Goal: Task Accomplishment & Management: Manage account settings

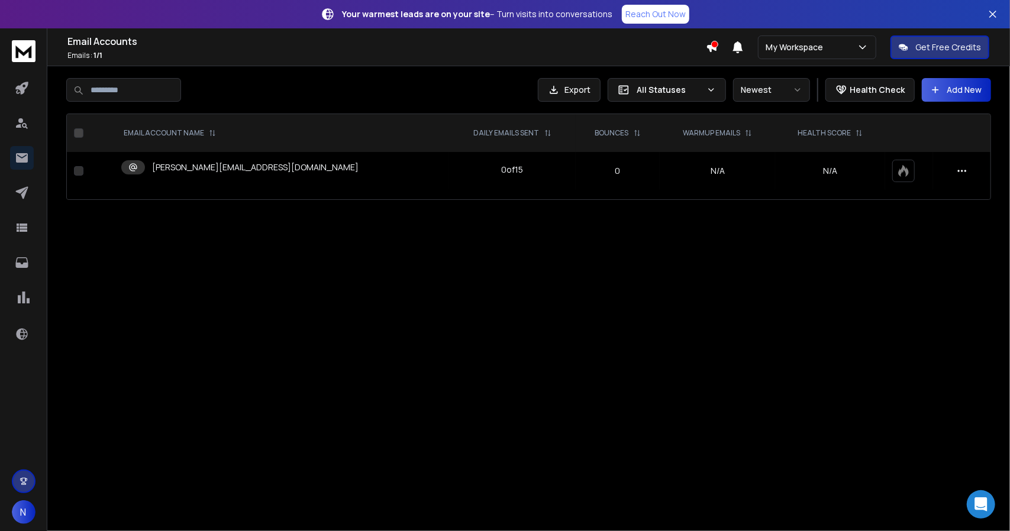
click at [220, 166] on p "[PERSON_NAME][EMAIL_ADDRESS][DOMAIN_NAME]" at bounding box center [255, 168] width 207 height 12
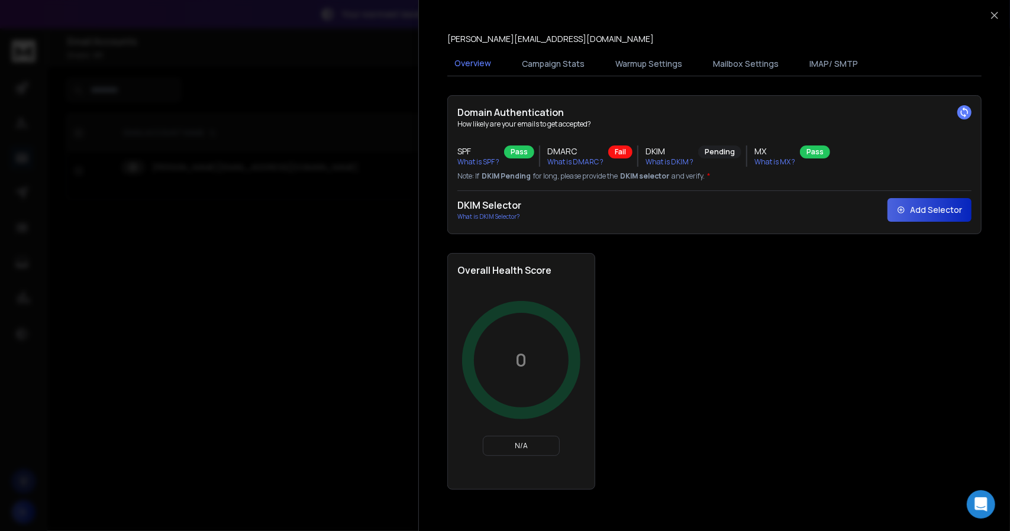
click at [560, 60] on button "Campaign Stats" at bounding box center [553, 64] width 77 height 26
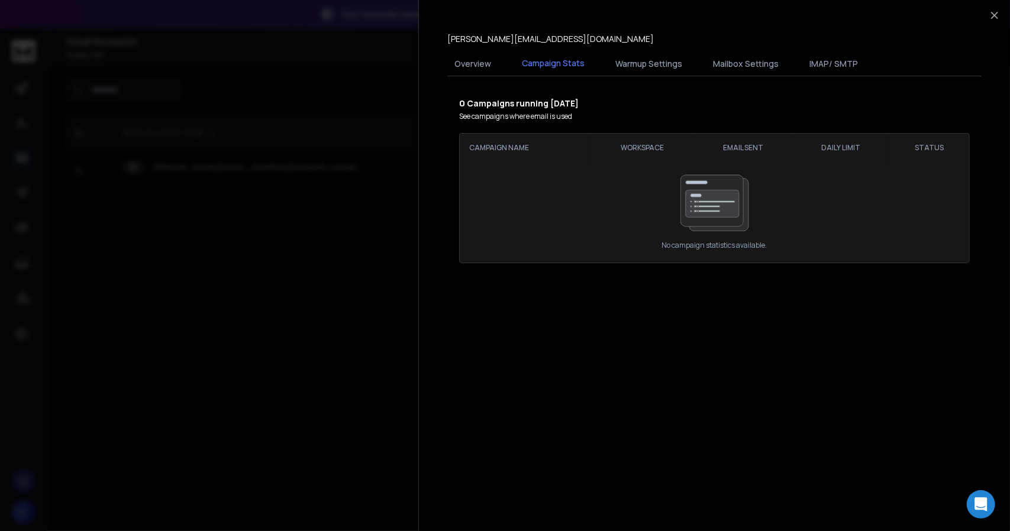
click at [644, 59] on button "Warmup Settings" at bounding box center [648, 64] width 81 height 26
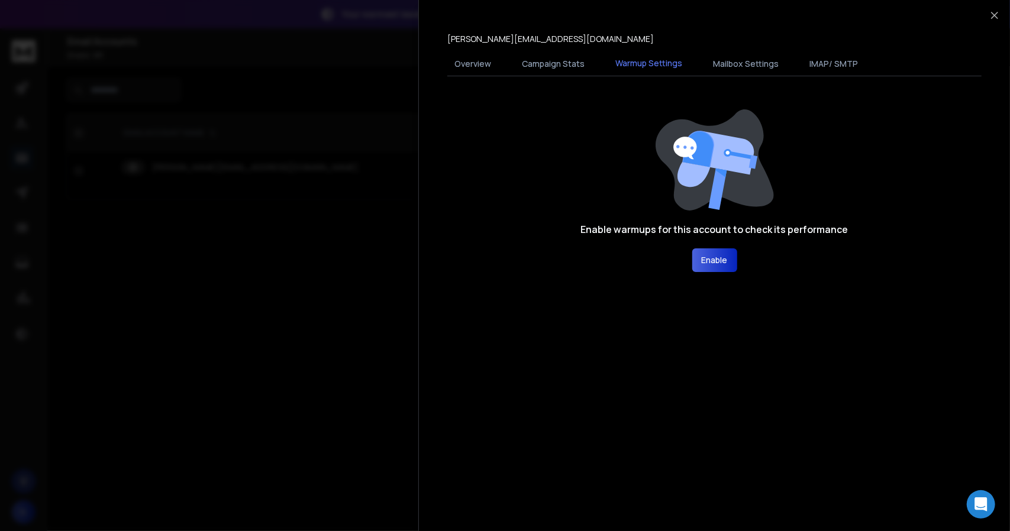
click at [706, 263] on button "Enable" at bounding box center [714, 261] width 45 height 24
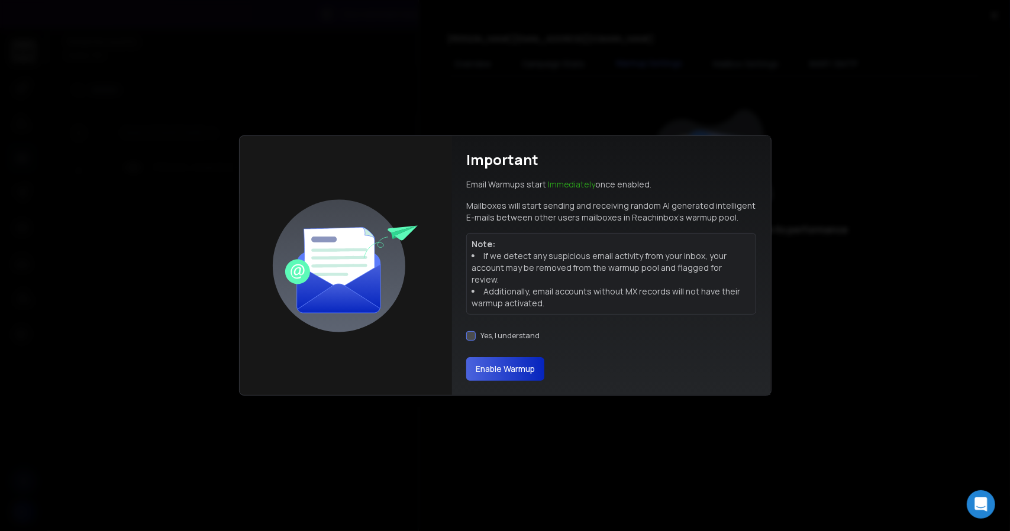
click at [468, 331] on button "Yes, I understand" at bounding box center [470, 335] width 9 height 9
click at [494, 360] on button "Enable Warmup" at bounding box center [505, 369] width 78 height 24
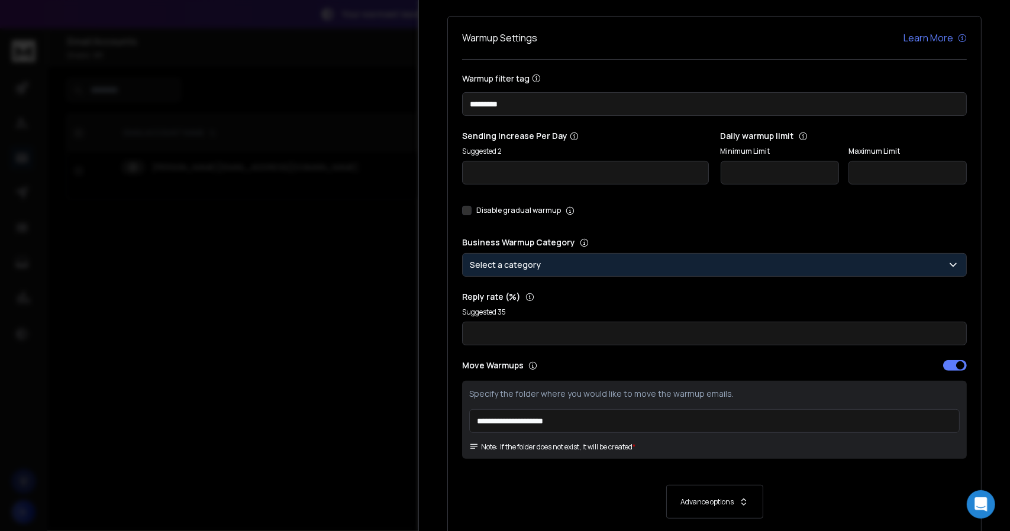
scroll to position [118, 0]
click at [603, 271] on button "Select a category" at bounding box center [714, 264] width 505 height 24
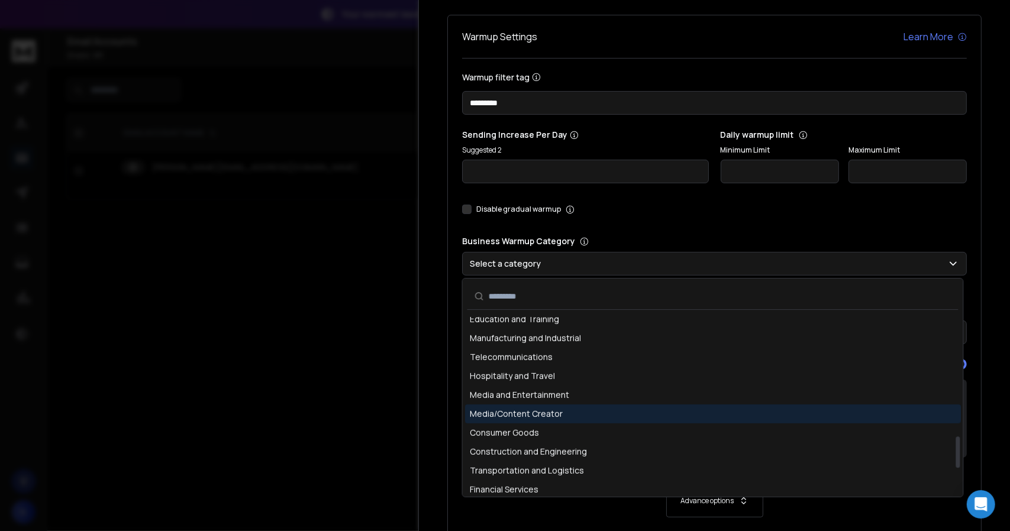
scroll to position [710, 0]
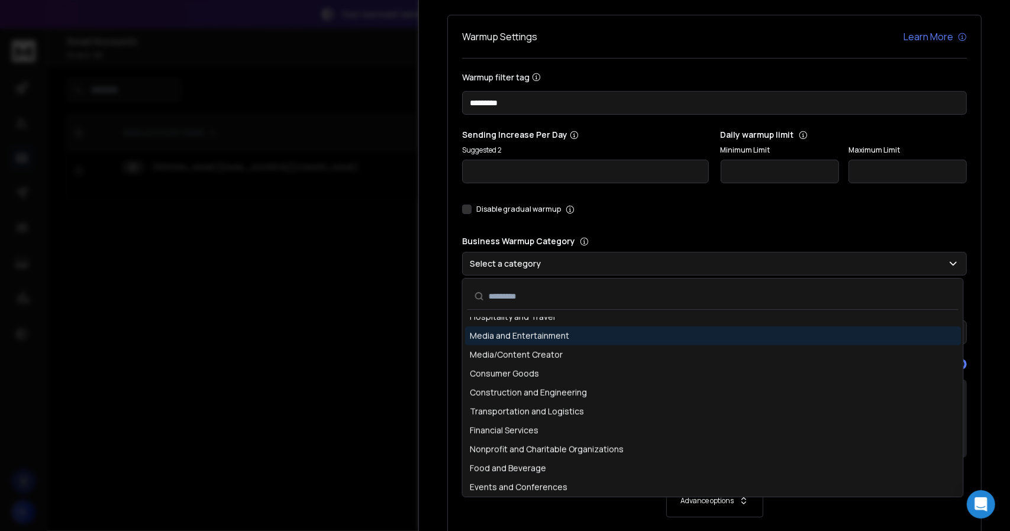
click at [627, 143] on div at bounding box center [505, 265] width 1010 height 531
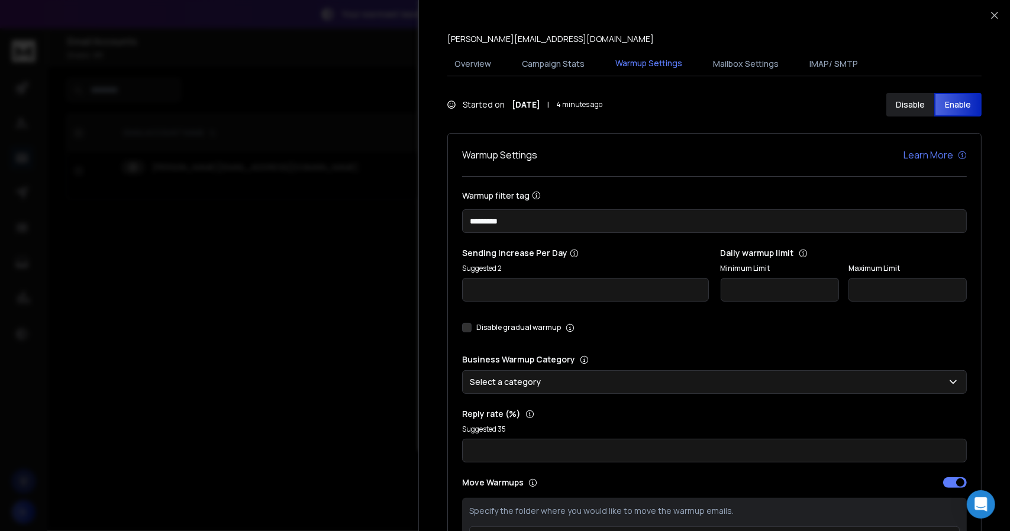
scroll to position [202, 0]
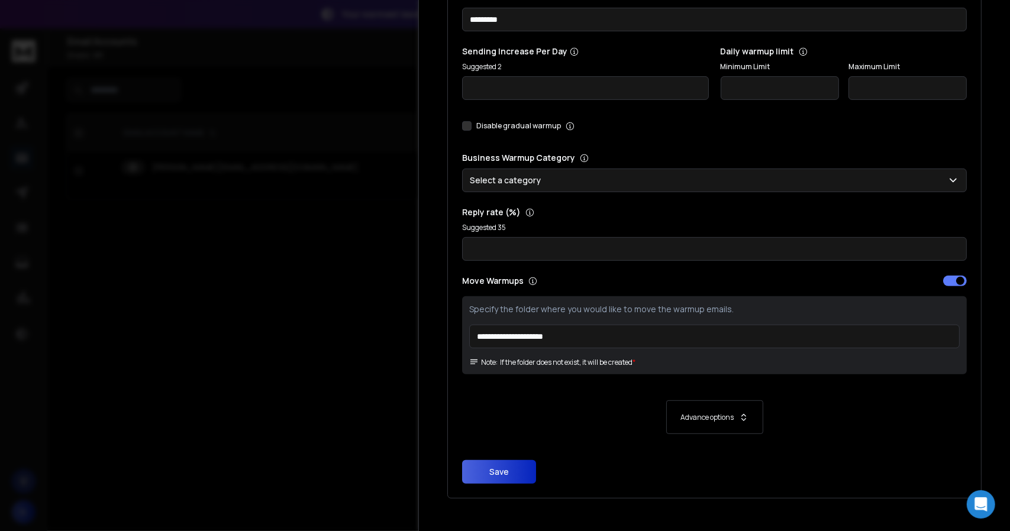
click at [502, 474] on button "Save" at bounding box center [499, 472] width 74 height 24
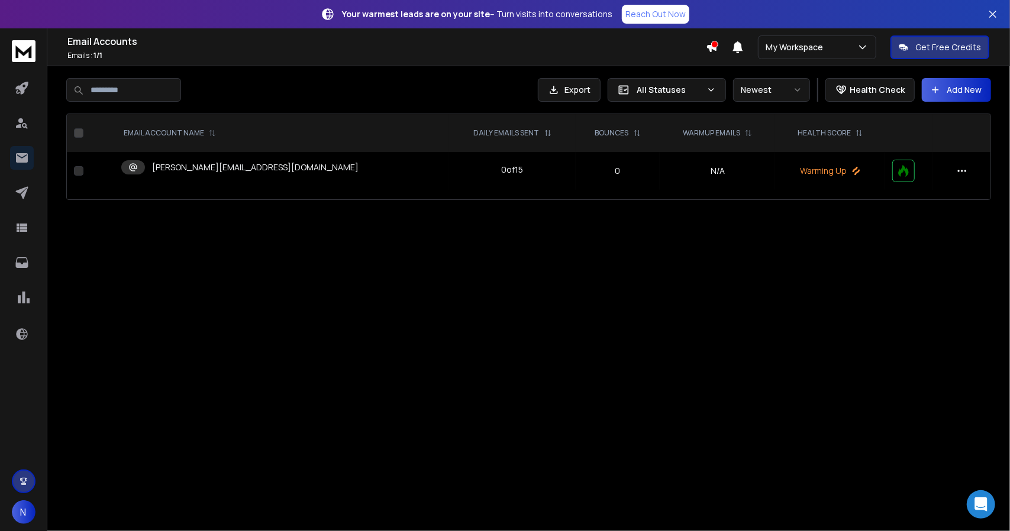
click at [182, 167] on p "[PERSON_NAME][EMAIL_ADDRESS][DOMAIN_NAME]" at bounding box center [255, 168] width 207 height 12
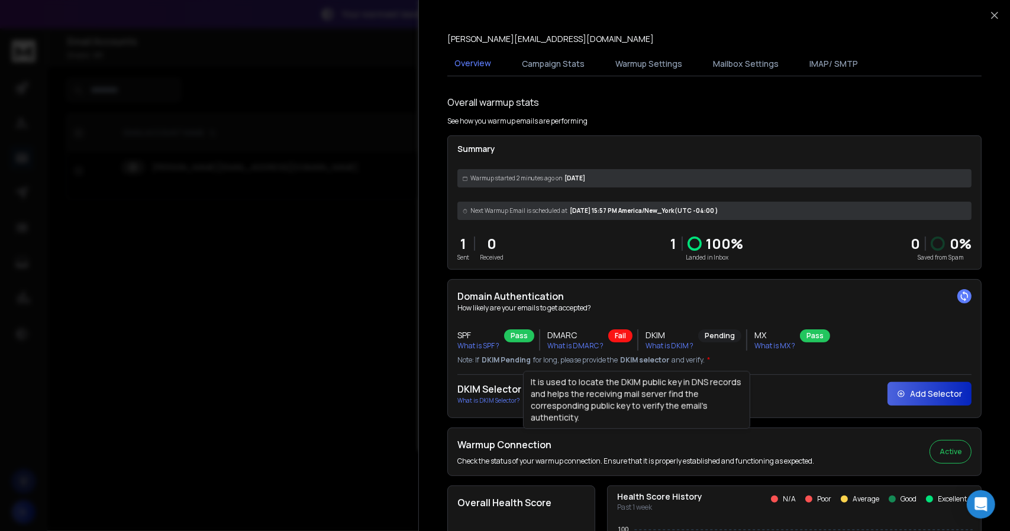
click at [484, 399] on p "What is DKIM Selector?" at bounding box center [490, 401] width 64 height 9
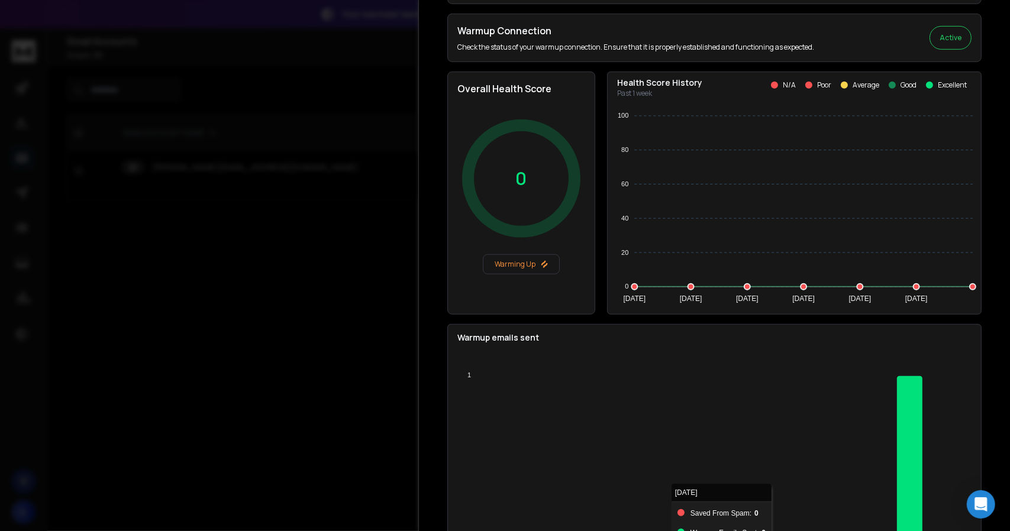
scroll to position [495, 0]
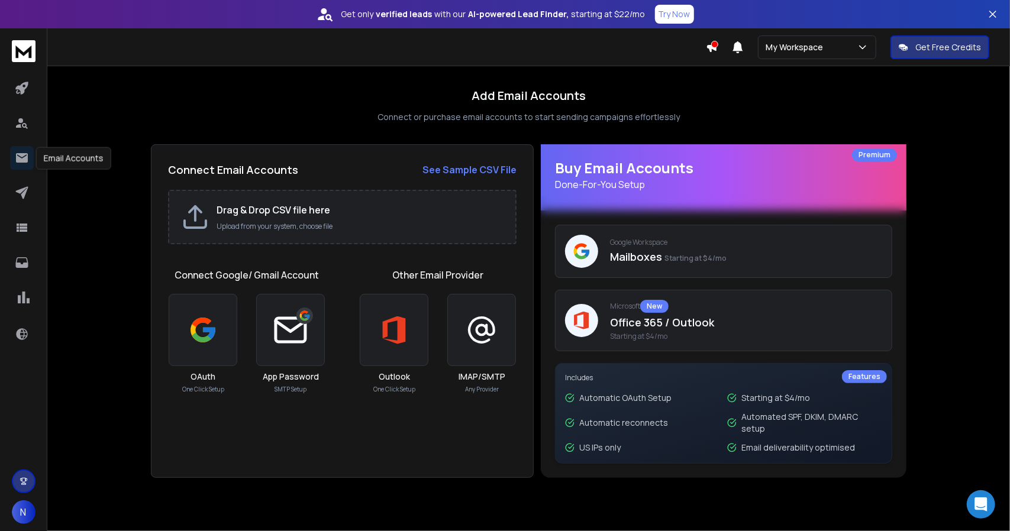
click at [24, 157] on icon at bounding box center [22, 158] width 14 height 14
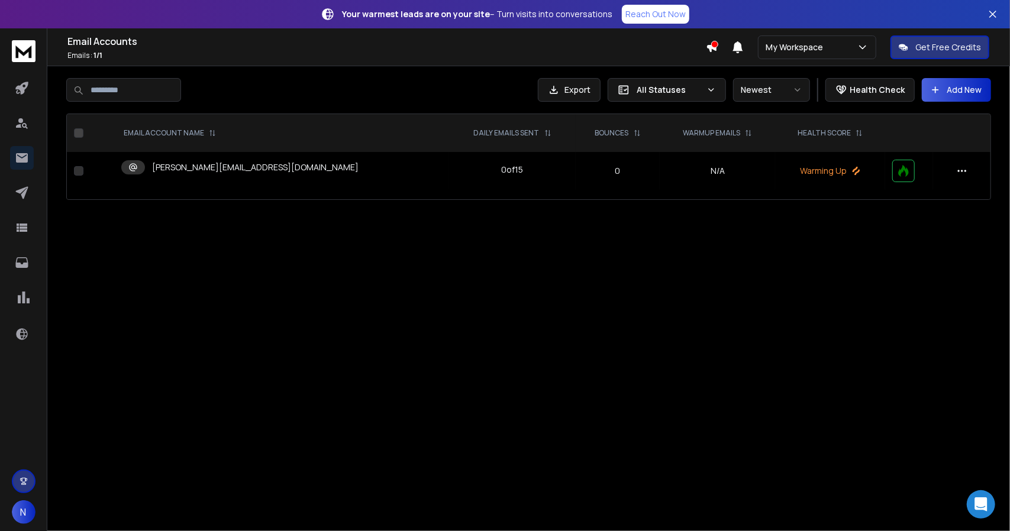
click at [199, 164] on p "[PERSON_NAME][EMAIL_ADDRESS][DOMAIN_NAME]" at bounding box center [255, 168] width 207 height 12
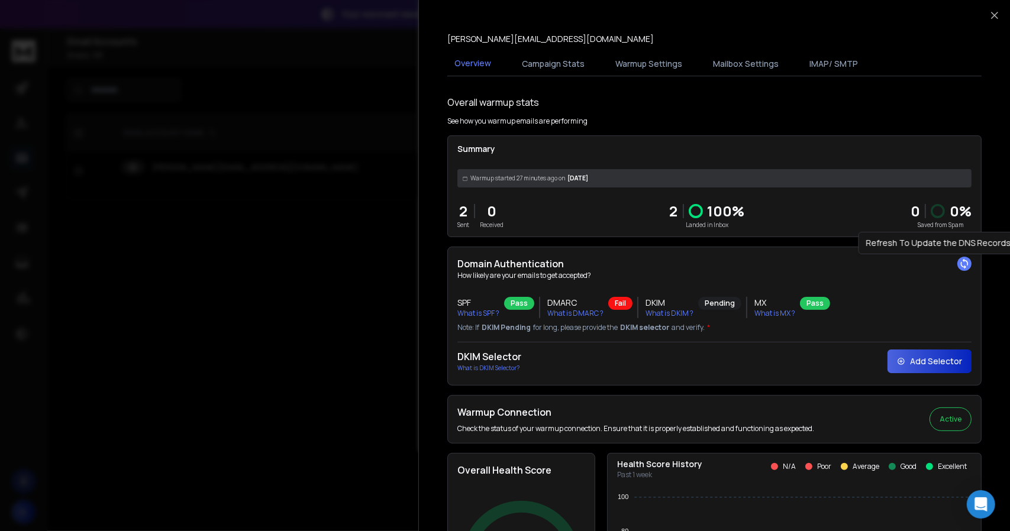
click at [961, 266] on icon at bounding box center [965, 264] width 12 height 12
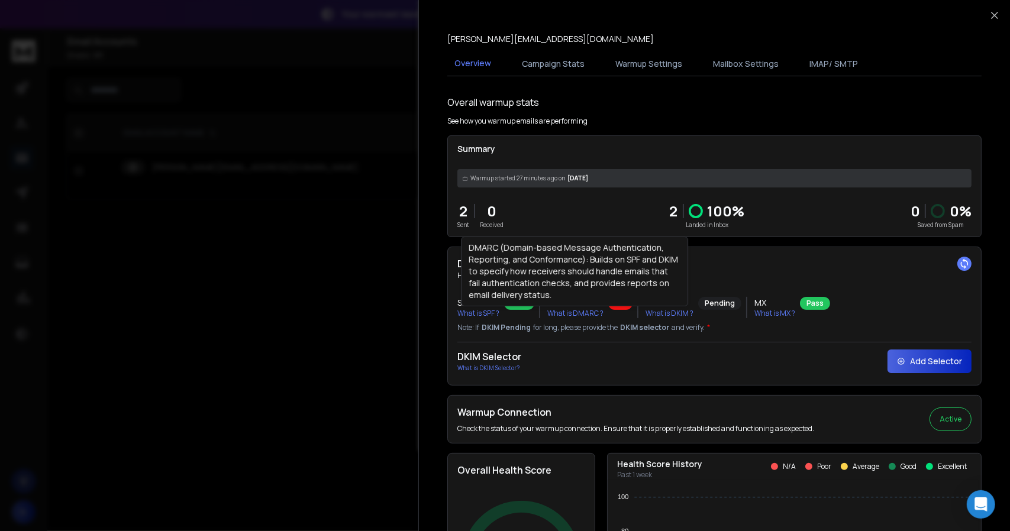
click at [584, 314] on p "What is DMARC ?" at bounding box center [575, 313] width 56 height 9
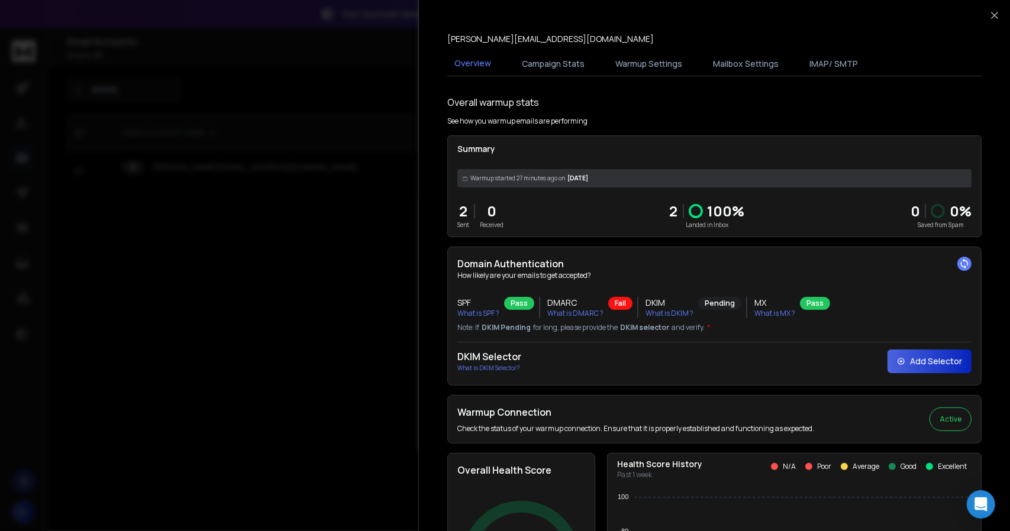
click at [550, 298] on h3 "DMARC" at bounding box center [575, 303] width 56 height 12
click at [617, 304] on div "Fail" at bounding box center [620, 303] width 24 height 13
click at [920, 359] on button "Add Selector" at bounding box center [930, 362] width 84 height 24
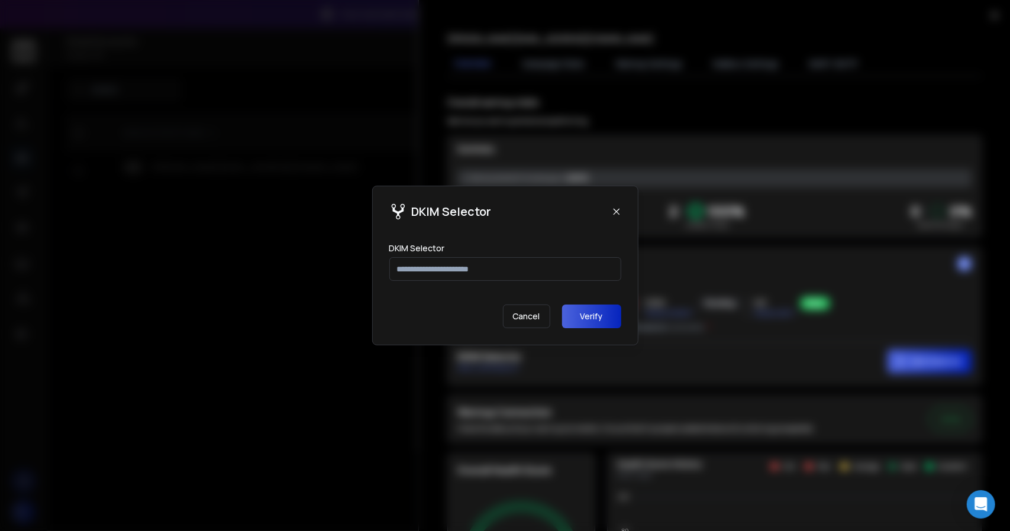
click at [437, 270] on input "text" at bounding box center [505, 269] width 232 height 24
click at [529, 317] on p "Cancel" at bounding box center [526, 317] width 47 height 24
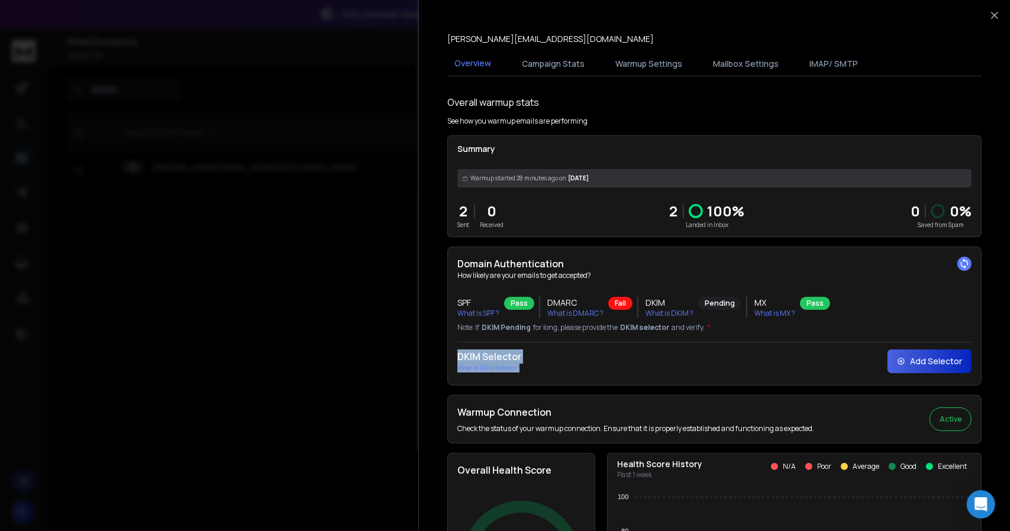
drag, startPoint x: 531, startPoint y: 369, endPoint x: 453, endPoint y: 356, distance: 79.3
click at [453, 356] on div "Domain Authentication How likely are your emails to get accepted? SPF What is S…" at bounding box center [714, 316] width 534 height 139
